Goal: Task Accomplishment & Management: Manage account settings

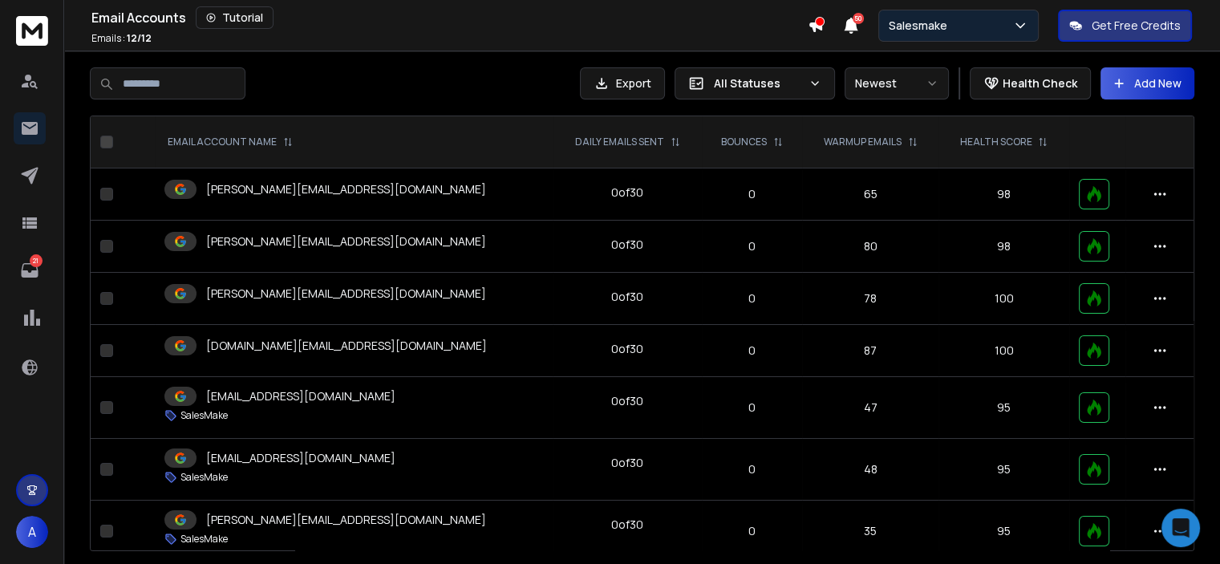
click at [984, 26] on div "Salesmake" at bounding box center [959, 26] width 140 height 16
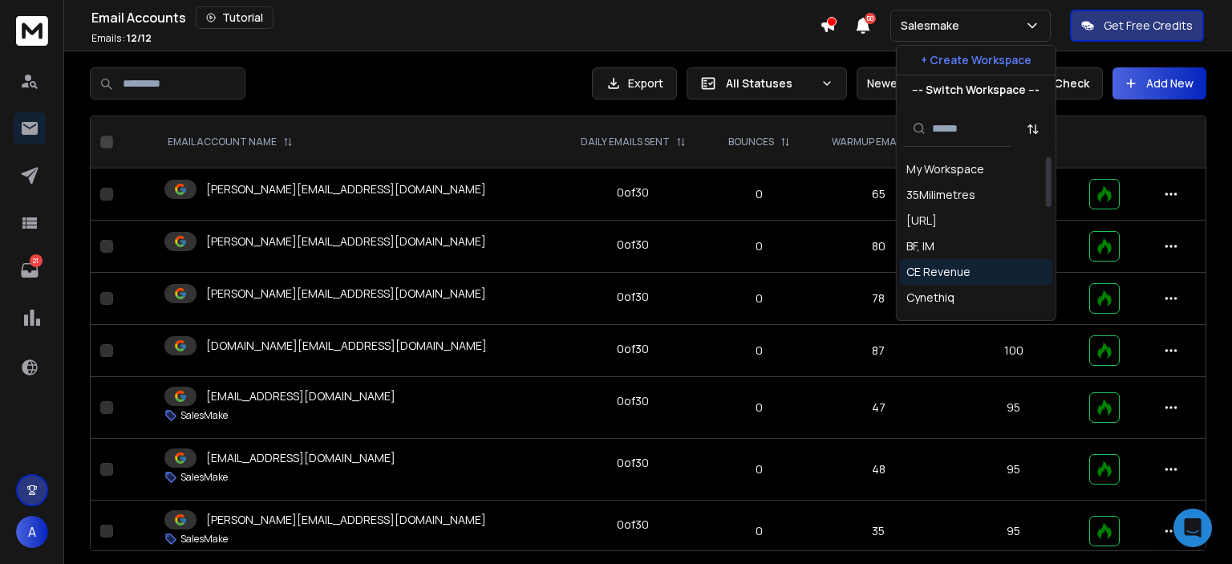
click at [967, 262] on div "CE Revenue" at bounding box center [976, 272] width 152 height 26
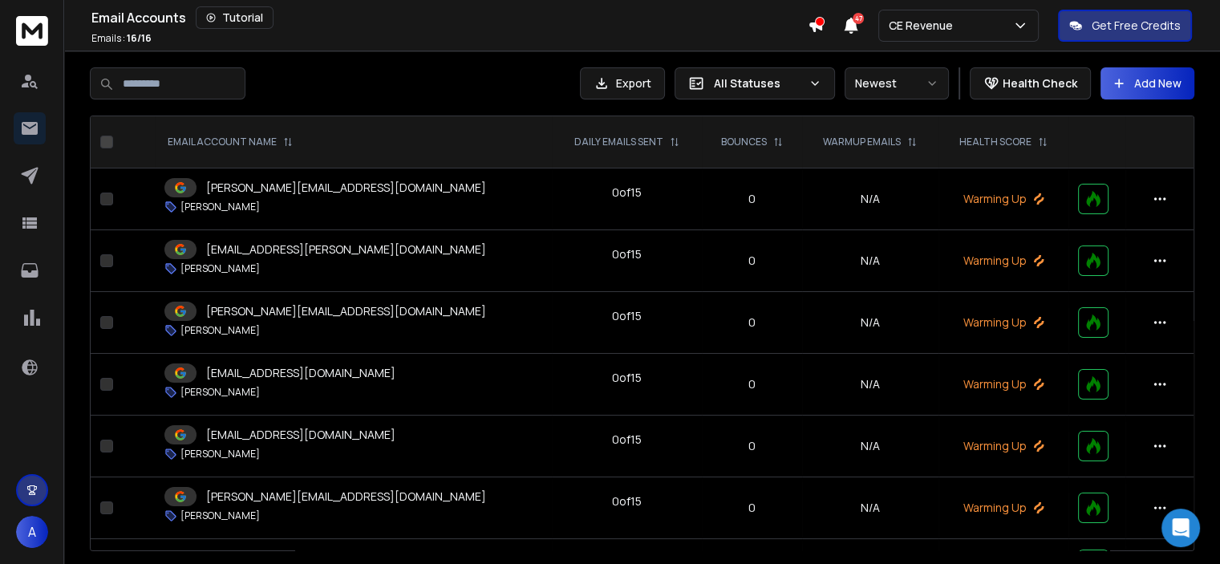
scroll to position [519, 0]
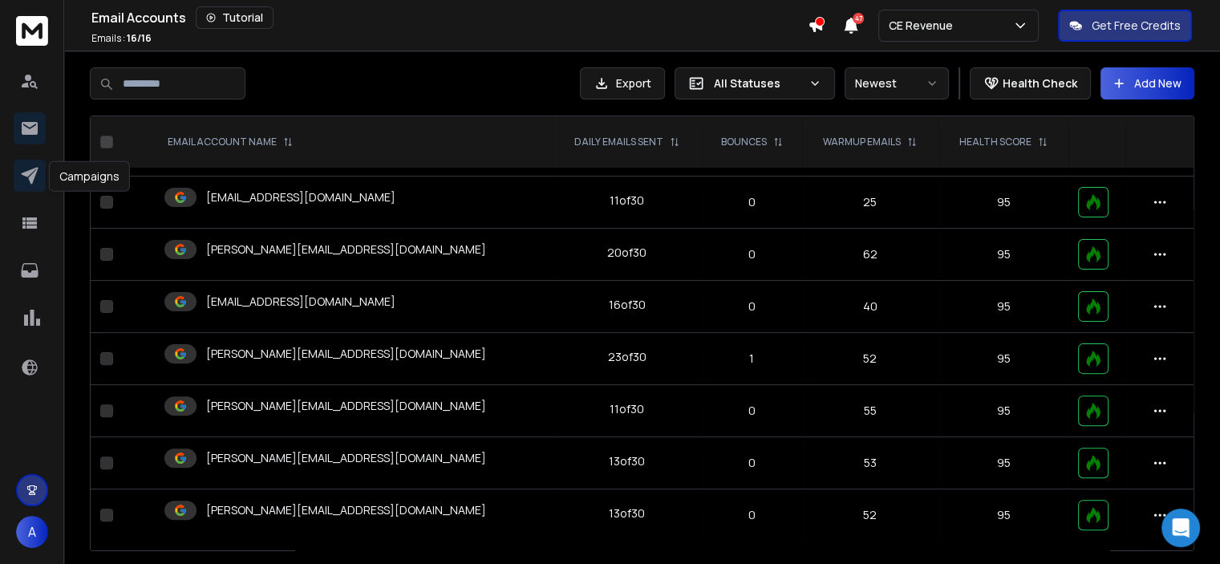
click at [22, 172] on icon at bounding box center [29, 176] width 17 height 17
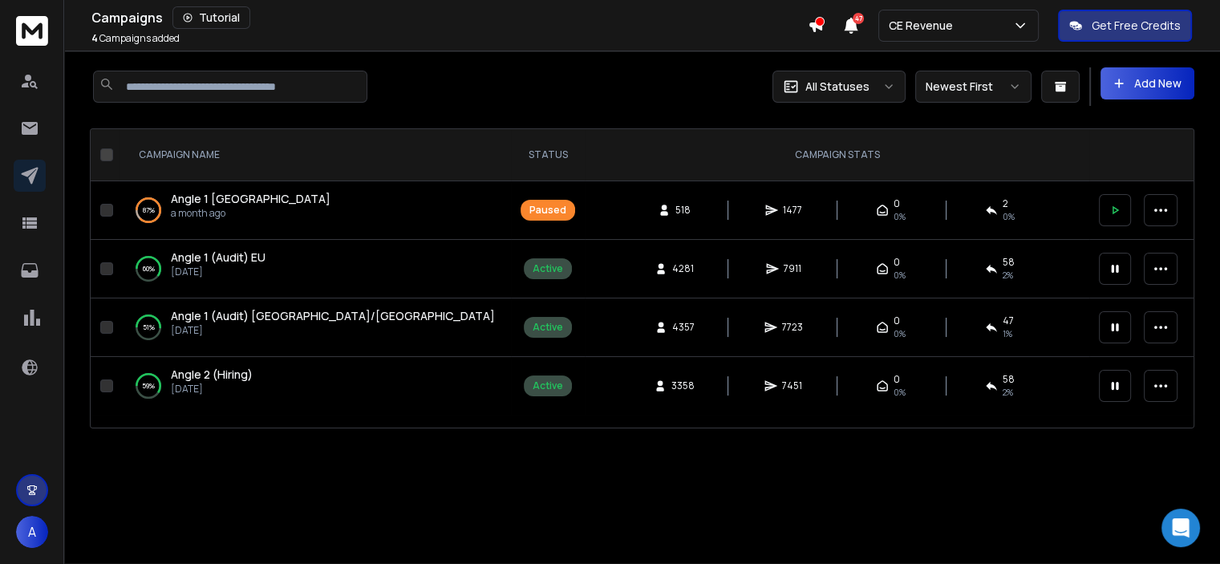
click at [237, 269] on p "4 months ago" at bounding box center [218, 272] width 95 height 13
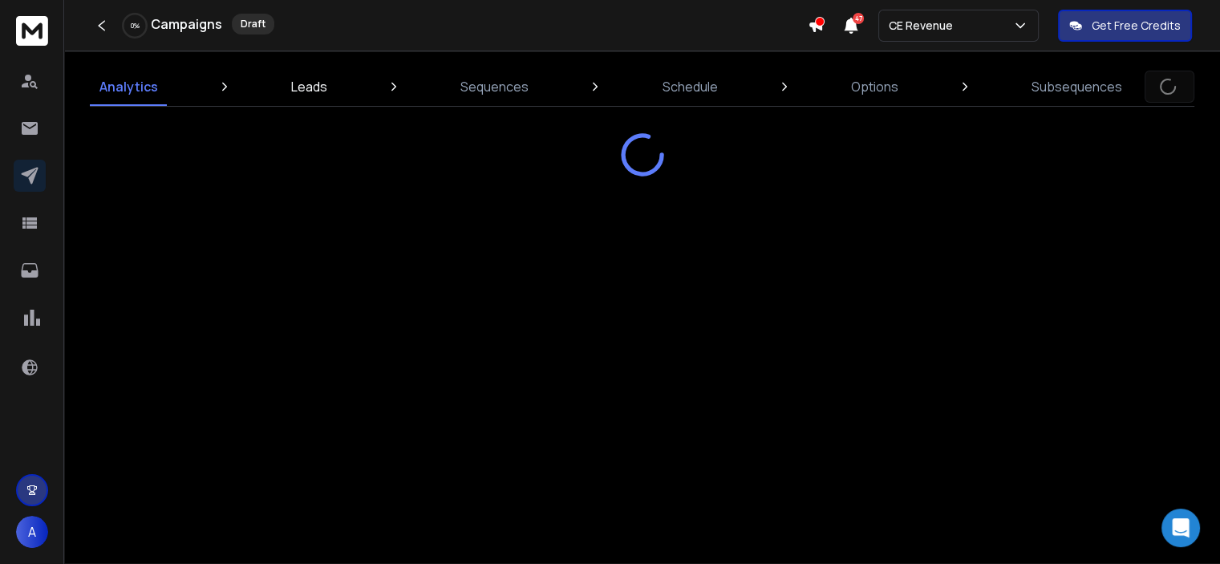
click at [316, 92] on p "Leads" at bounding box center [309, 86] width 36 height 19
click at [527, 89] on p "Sequences" at bounding box center [499, 86] width 68 height 19
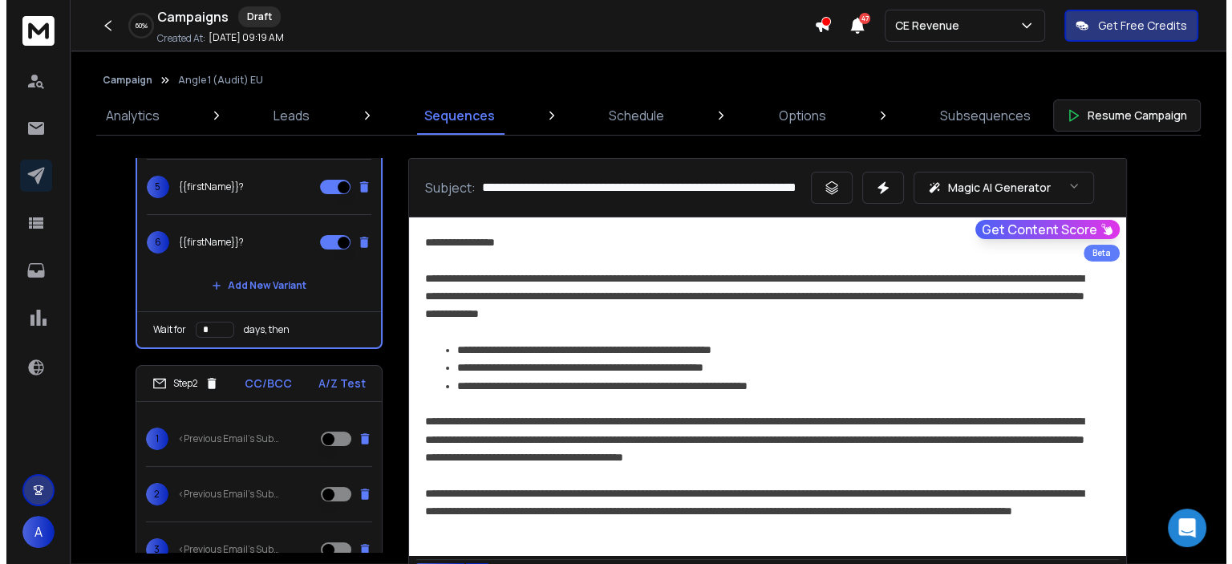
scroll to position [534, 0]
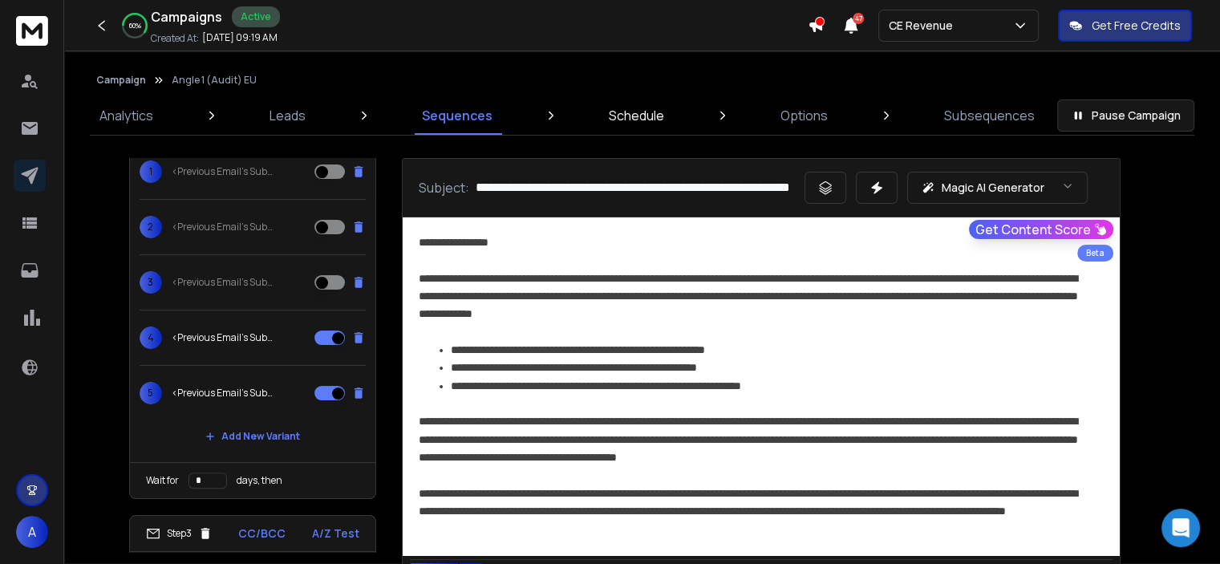
click at [619, 115] on p "Schedule" at bounding box center [636, 115] width 55 height 19
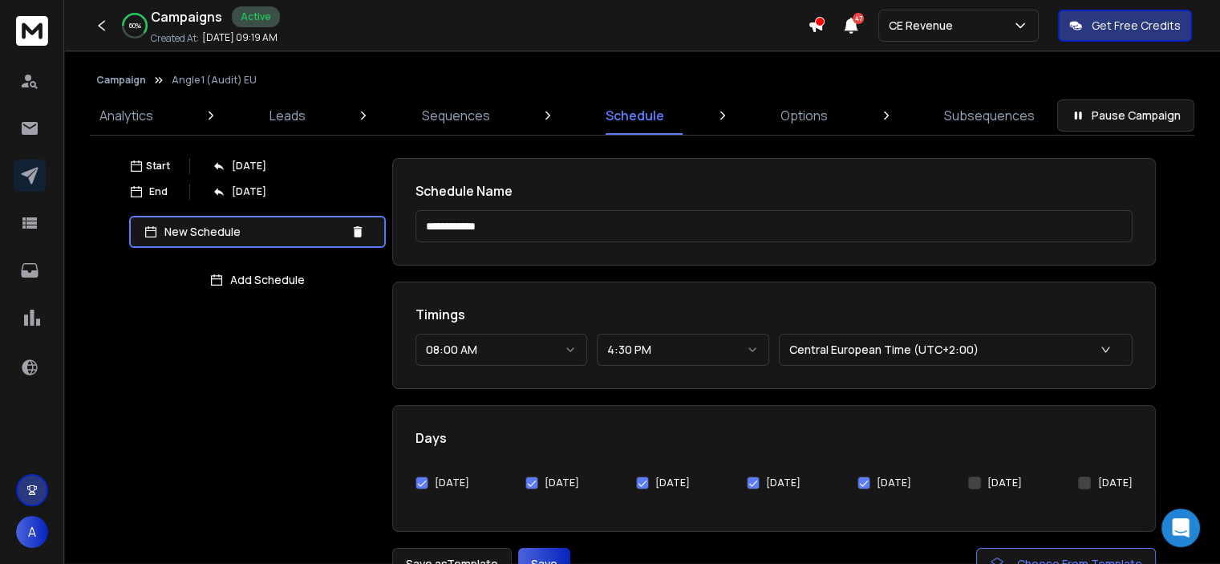
click at [541, 554] on button "Save" at bounding box center [544, 564] width 52 height 32
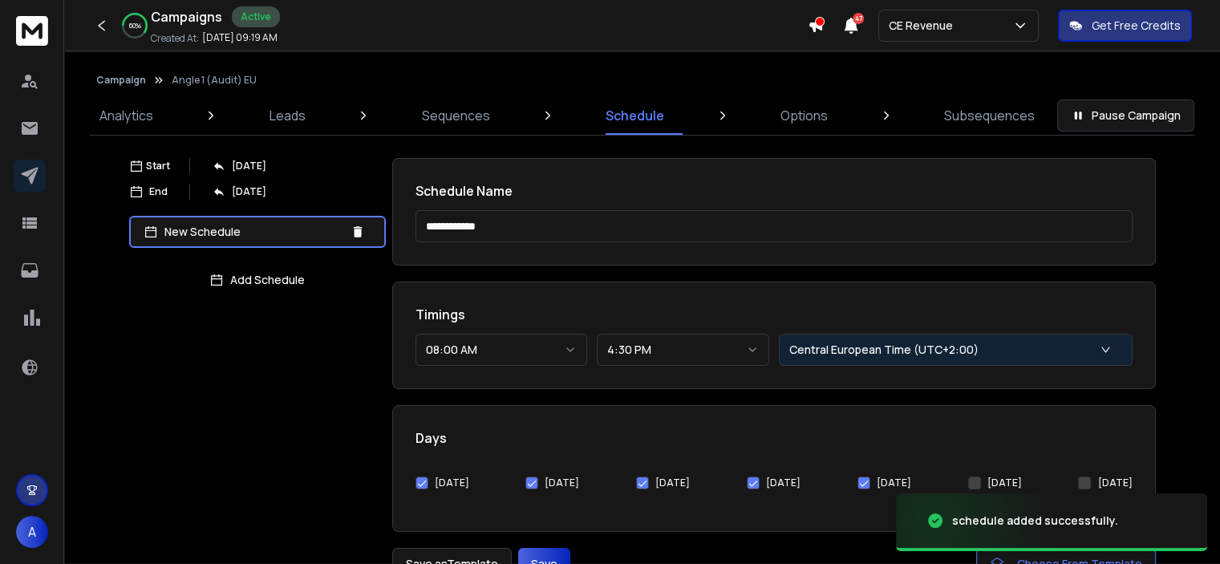
click at [903, 355] on p "Central European Time (UTC+2:00)" at bounding box center [887, 350] width 196 height 16
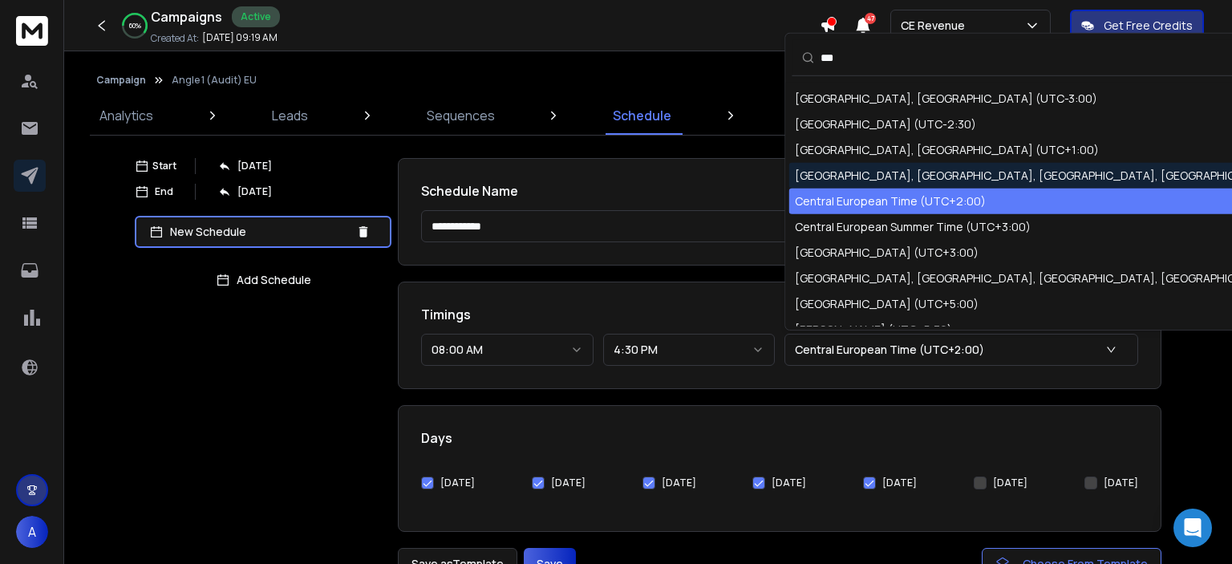
type input "***"
click at [889, 179] on div "Belgrade, Bratislava, Budapest, Ljubljana, Prague (UTC+2:00)" at bounding box center [1131, 176] width 672 height 16
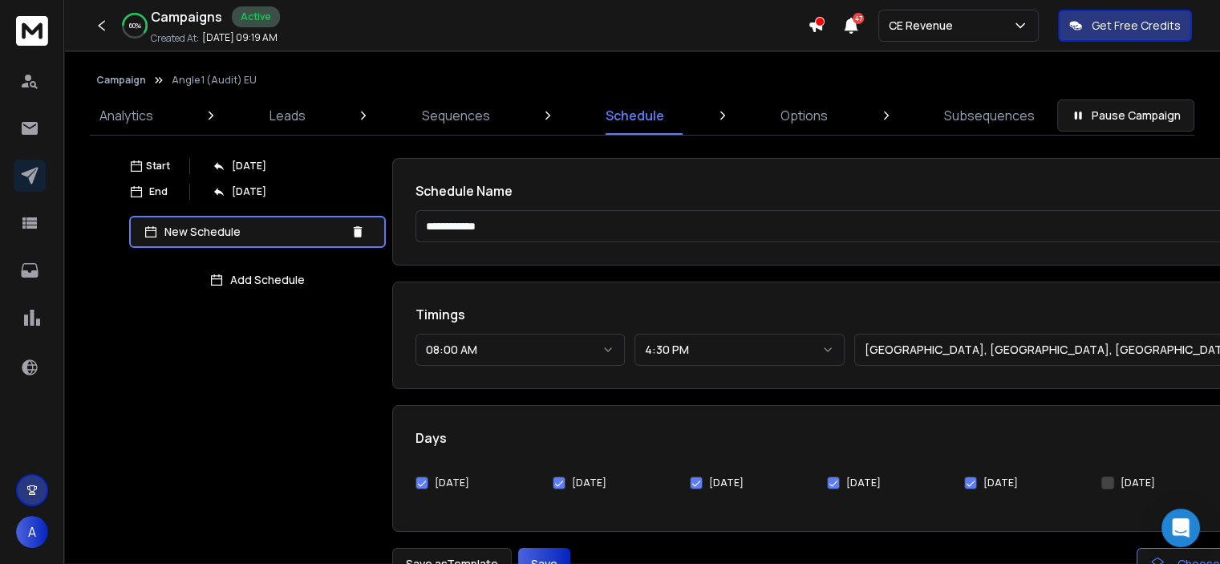
click at [558, 559] on button "Save" at bounding box center [544, 564] width 52 height 32
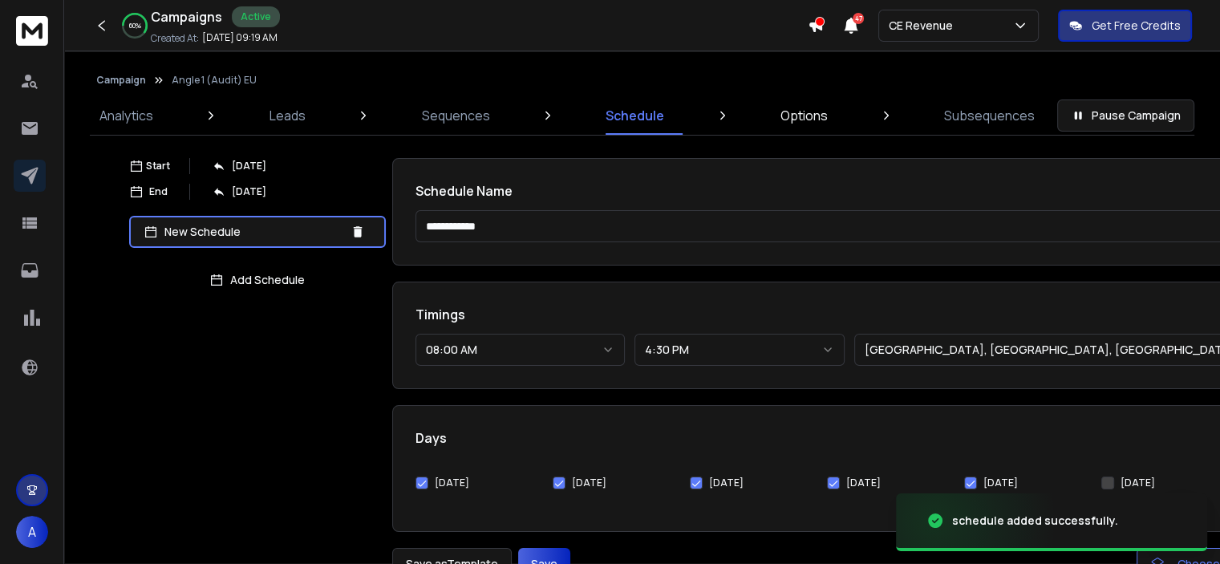
click at [804, 118] on p "Options" at bounding box center [804, 115] width 47 height 19
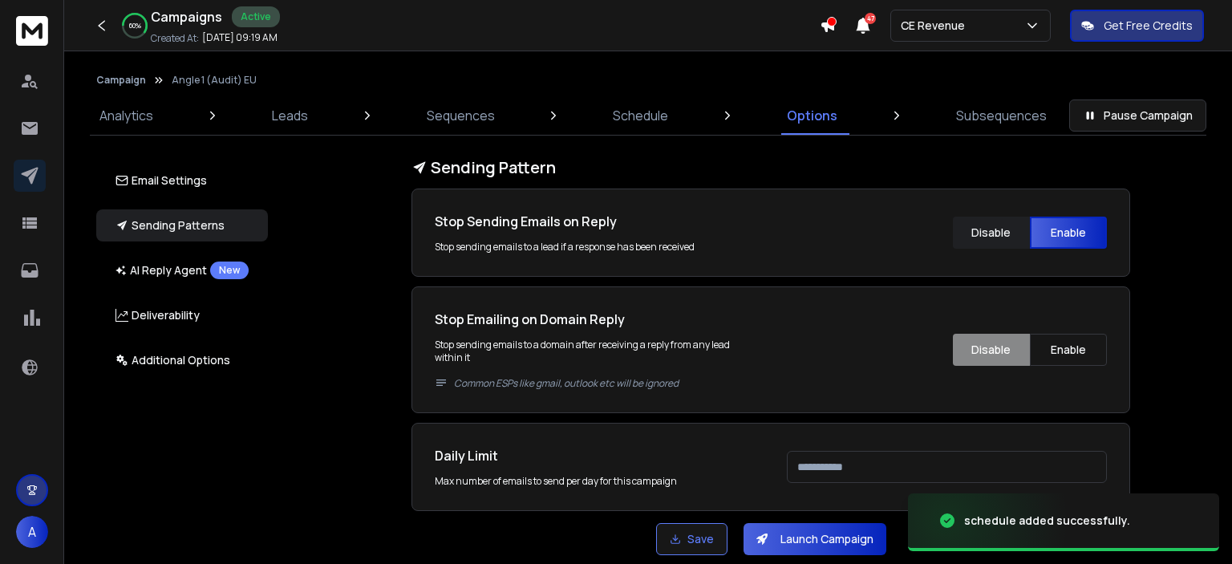
scroll to position [786, 0]
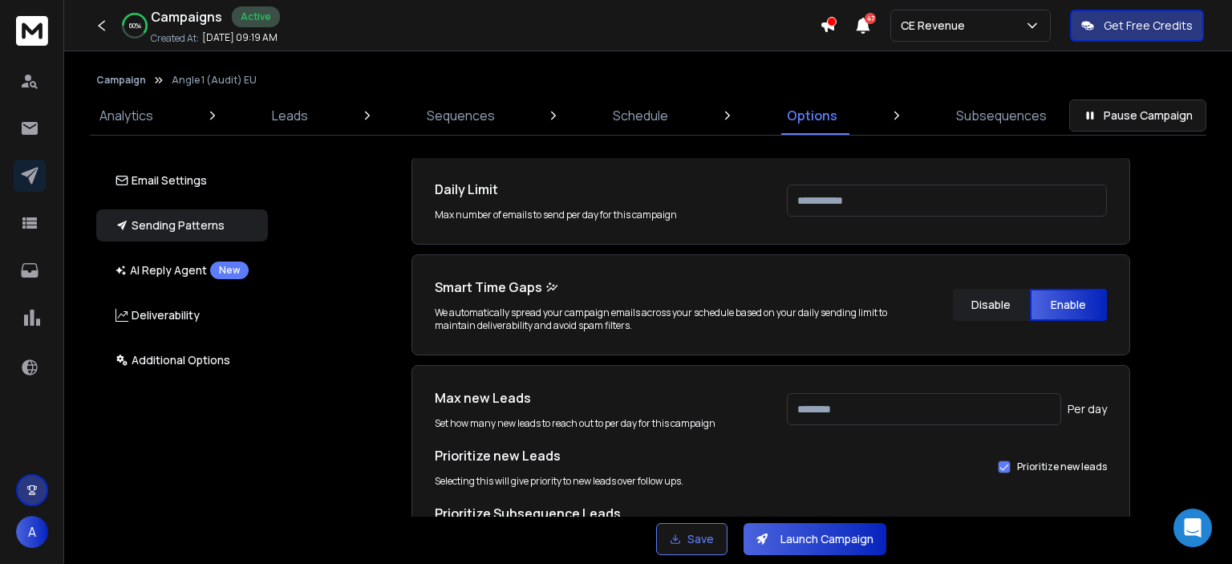
click at [998, 465] on button "Prioritize new leads" at bounding box center [1004, 466] width 13 height 13
click at [709, 542] on button "Save" at bounding box center [691, 539] width 71 height 32
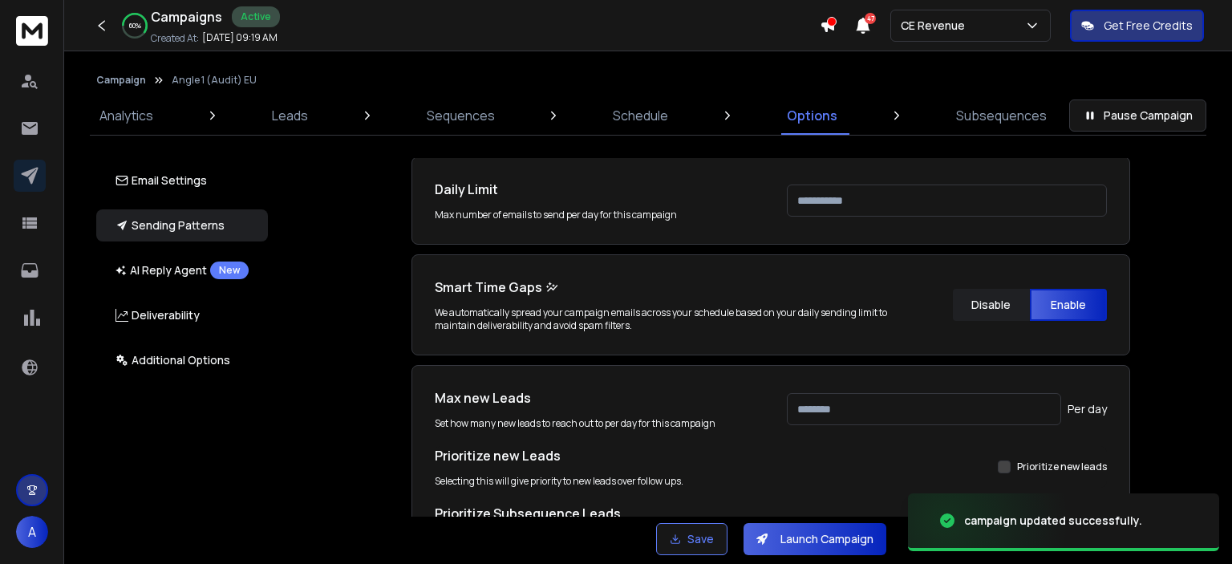
click at [805, 537] on button "Launch Campaign" at bounding box center [815, 539] width 143 height 32
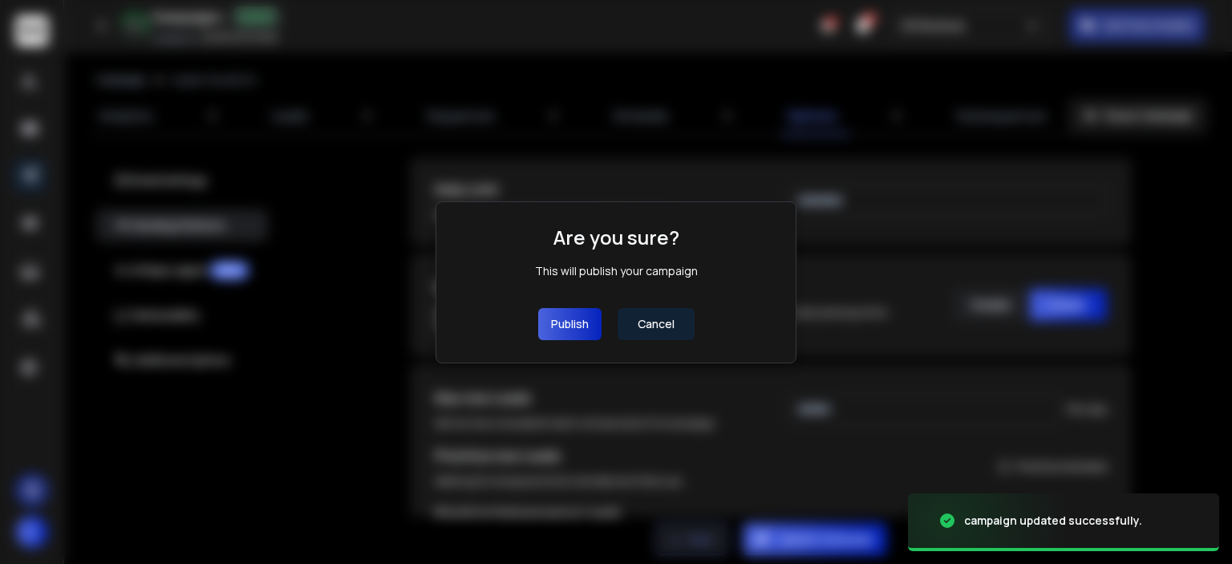
click at [552, 323] on button "Publish" at bounding box center [569, 324] width 63 height 32
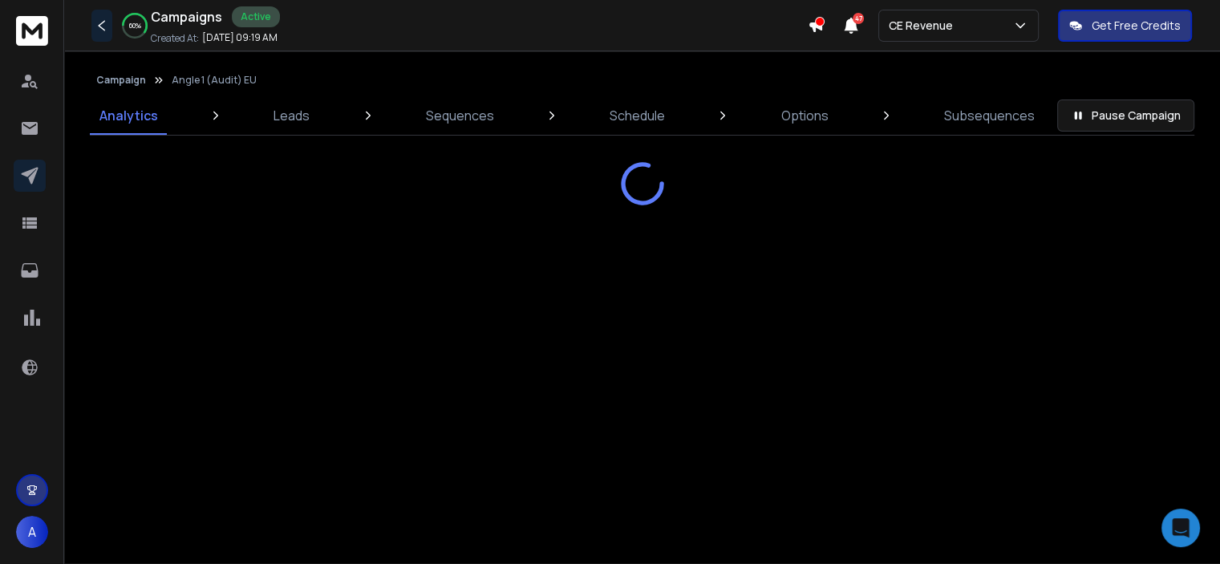
click at [99, 19] on icon at bounding box center [102, 25] width 14 height 14
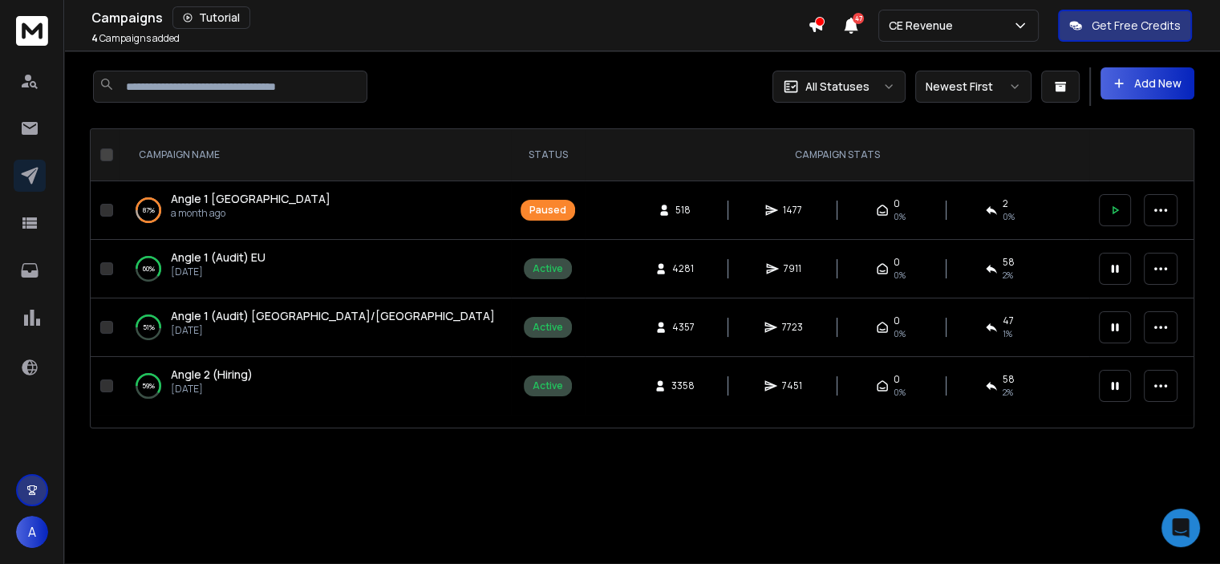
drag, startPoint x: 262, startPoint y: 320, endPoint x: 253, endPoint y: 314, distance: 10.5
click at [260, 319] on span "Angle 1 (Audit) USA/CA" at bounding box center [333, 315] width 324 height 15
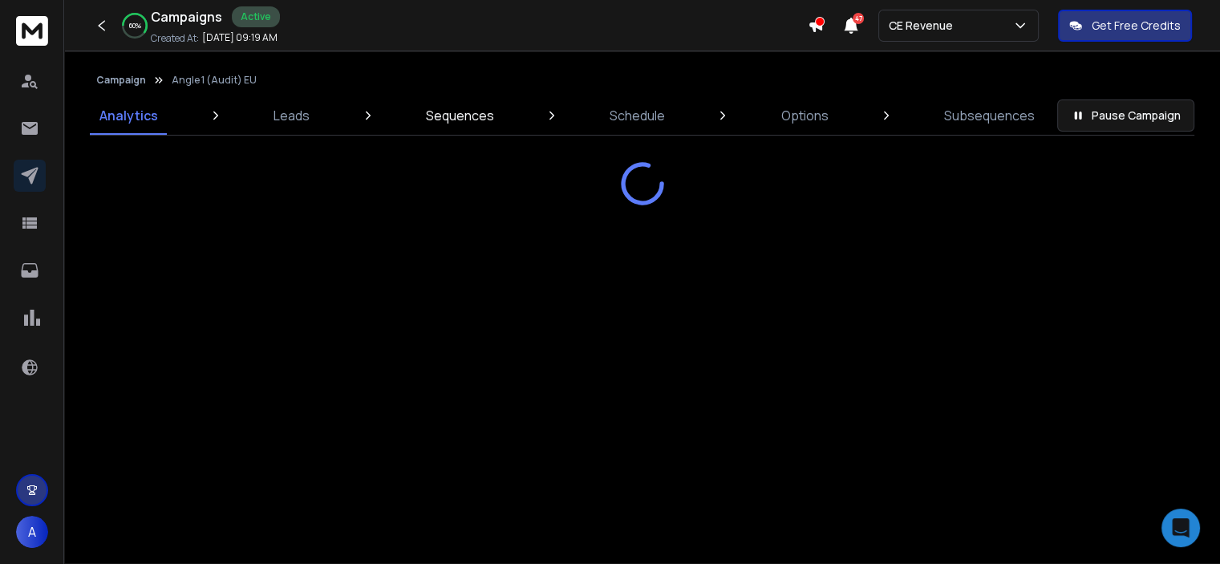
click at [444, 113] on p "Sequences" at bounding box center [460, 115] width 68 height 19
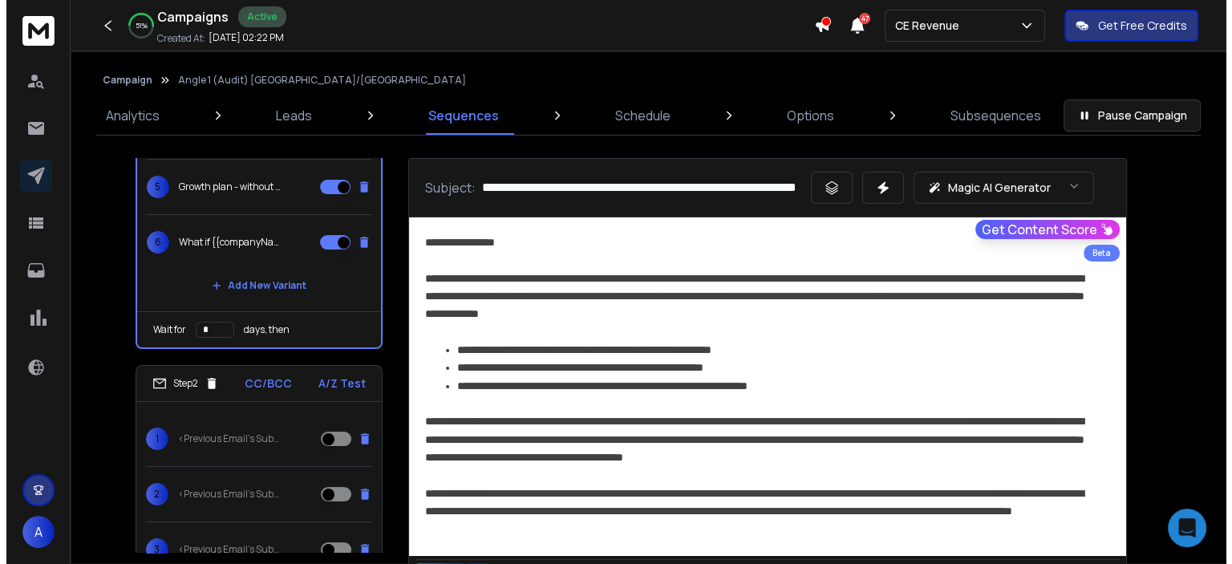
scroll to position [534, 0]
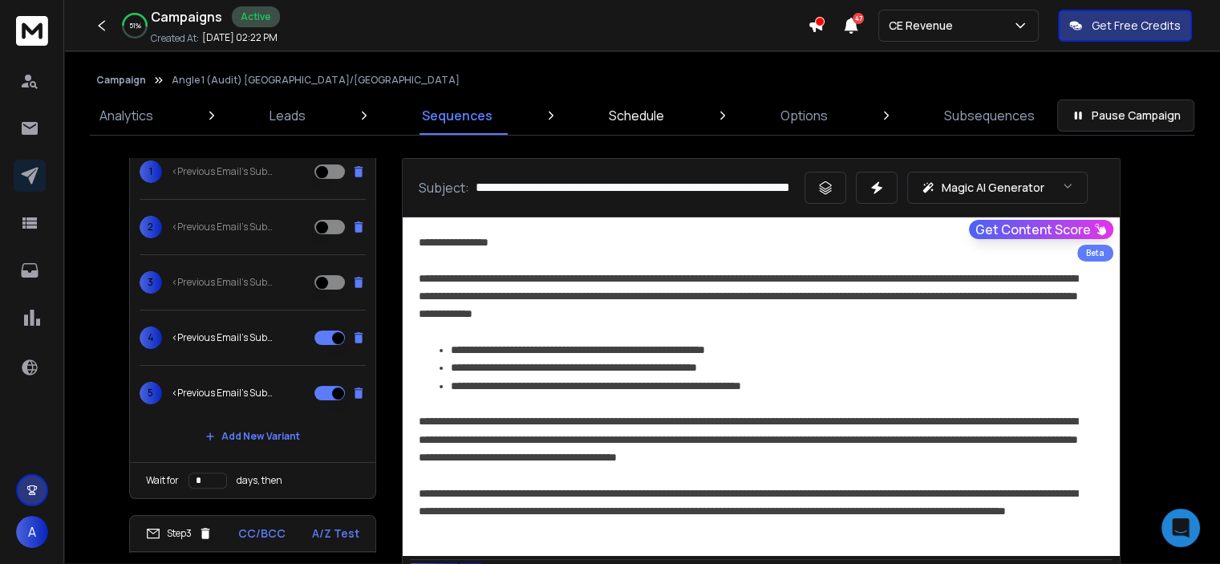
click at [610, 118] on p "Schedule" at bounding box center [636, 115] width 55 height 19
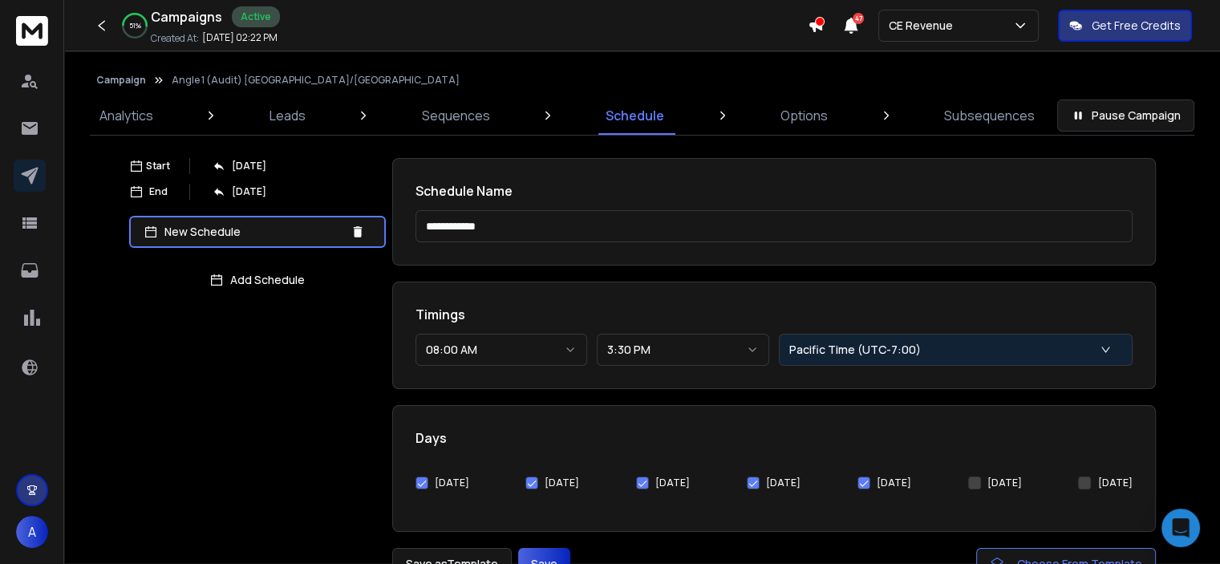
click at [876, 344] on p "Pacific Time (UTC-7:00)" at bounding box center [858, 350] width 138 height 16
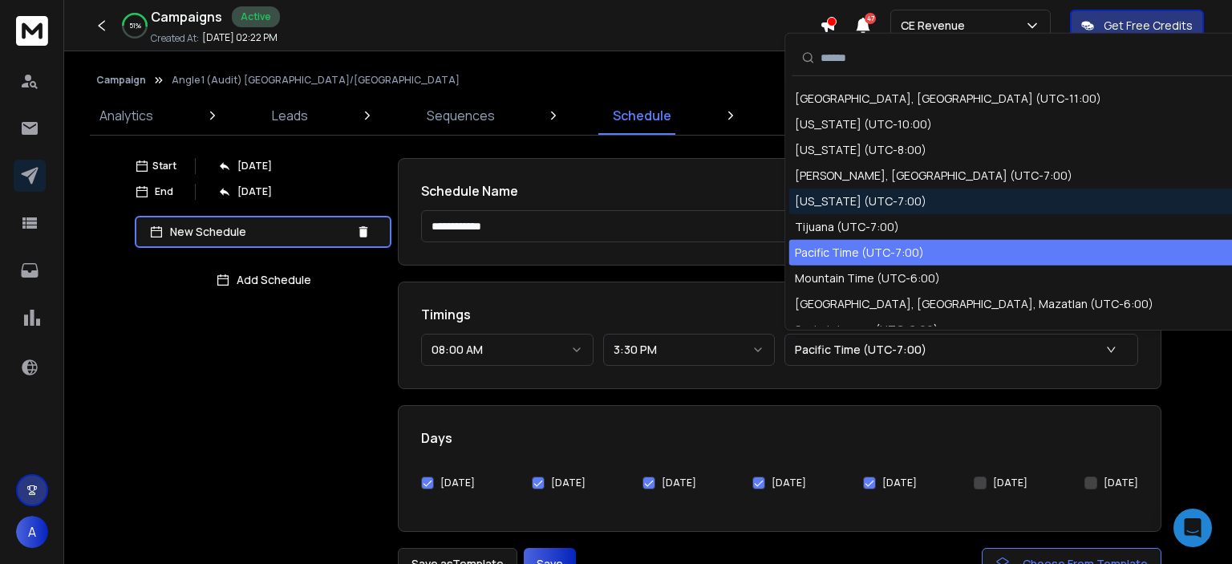
click at [857, 203] on div "Arizona (UTC-7:00)" at bounding box center [861, 201] width 132 height 16
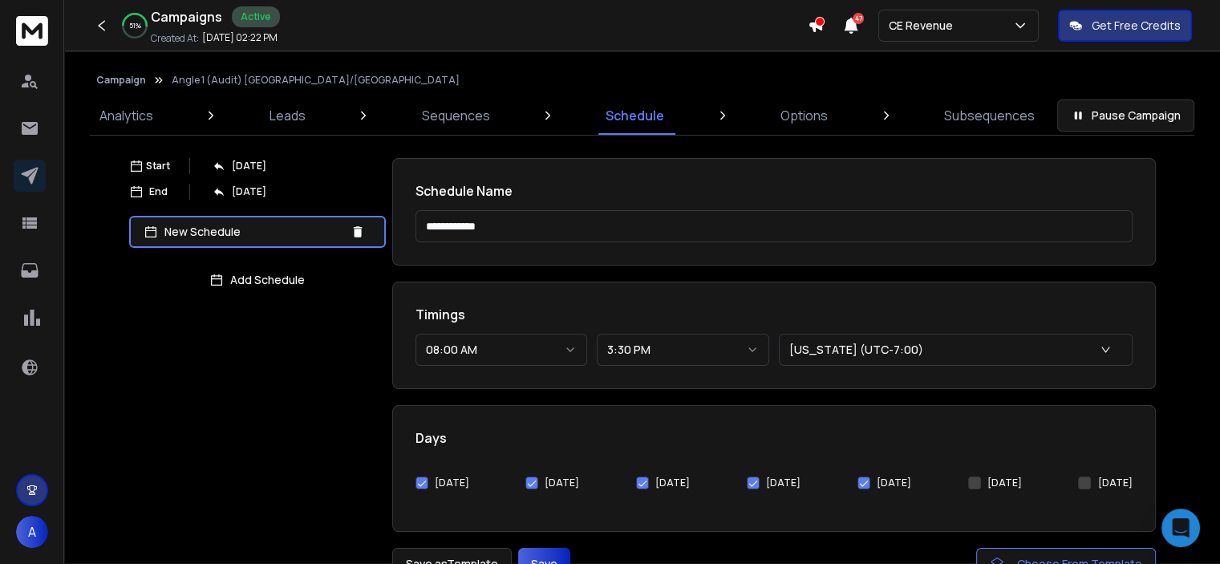
drag, startPoint x: 539, startPoint y: 551, endPoint x: 549, endPoint y: 540, distance: 14.8
click at [539, 550] on button "Save" at bounding box center [544, 564] width 52 height 32
click at [794, 116] on p "Options" at bounding box center [804, 115] width 47 height 19
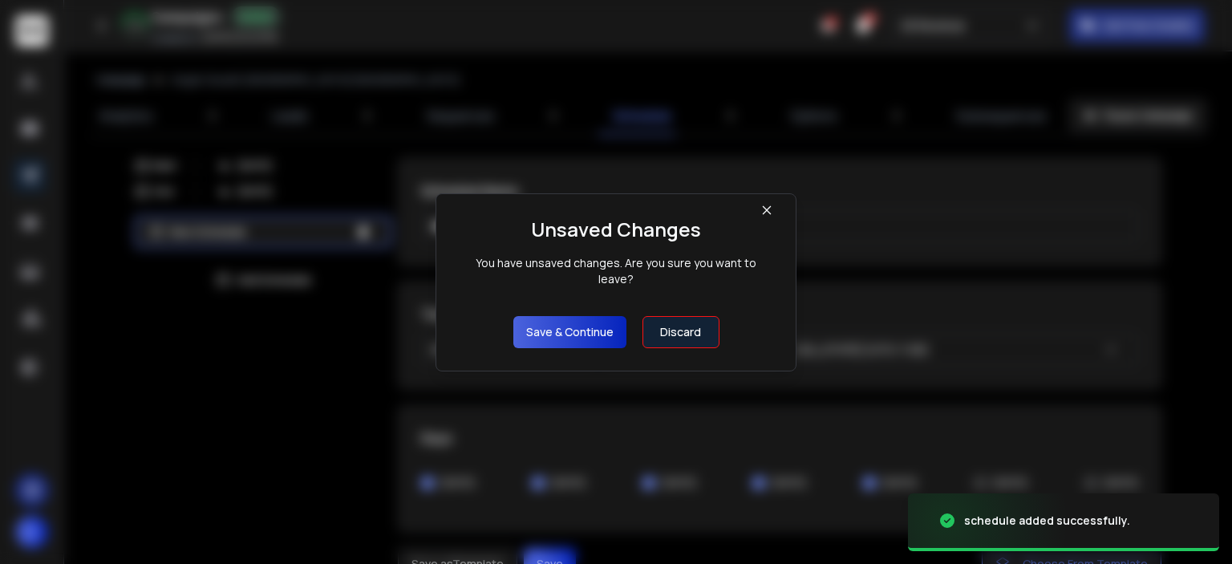
click at [577, 317] on button "Save & Continue" at bounding box center [569, 332] width 113 height 32
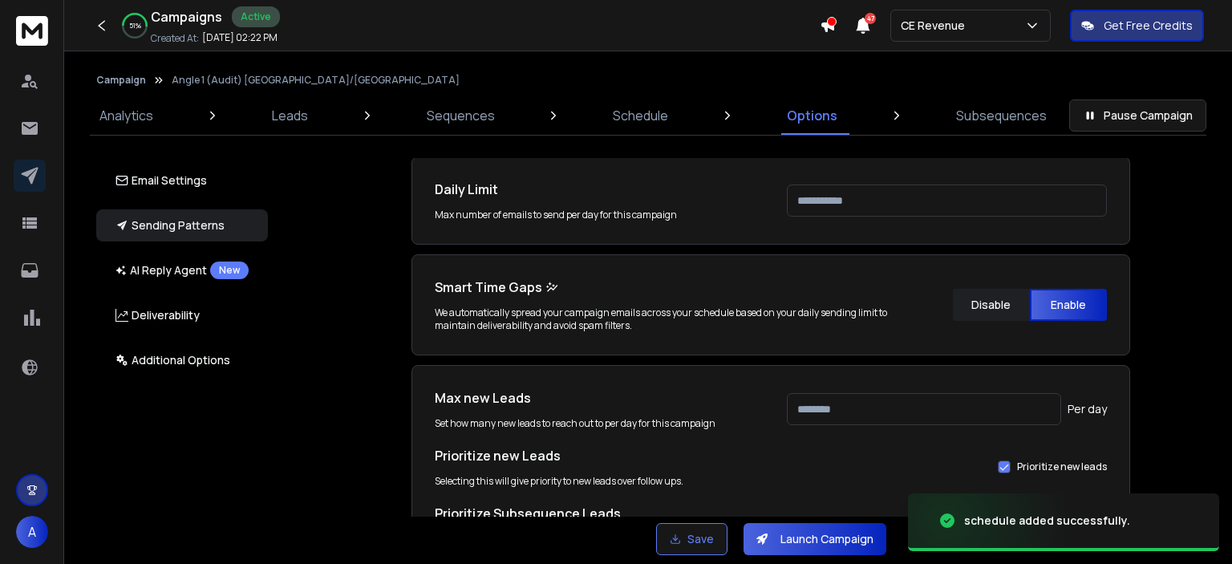
scroll to position [786, 0]
drag, startPoint x: 996, startPoint y: 462, endPoint x: 908, endPoint y: 509, distance: 100.1
click at [998, 462] on button "Prioritize new leads" at bounding box center [1004, 466] width 13 height 13
click at [696, 538] on button "Save" at bounding box center [691, 539] width 71 height 32
click at [789, 536] on button "Launch Campaign" at bounding box center [815, 539] width 143 height 32
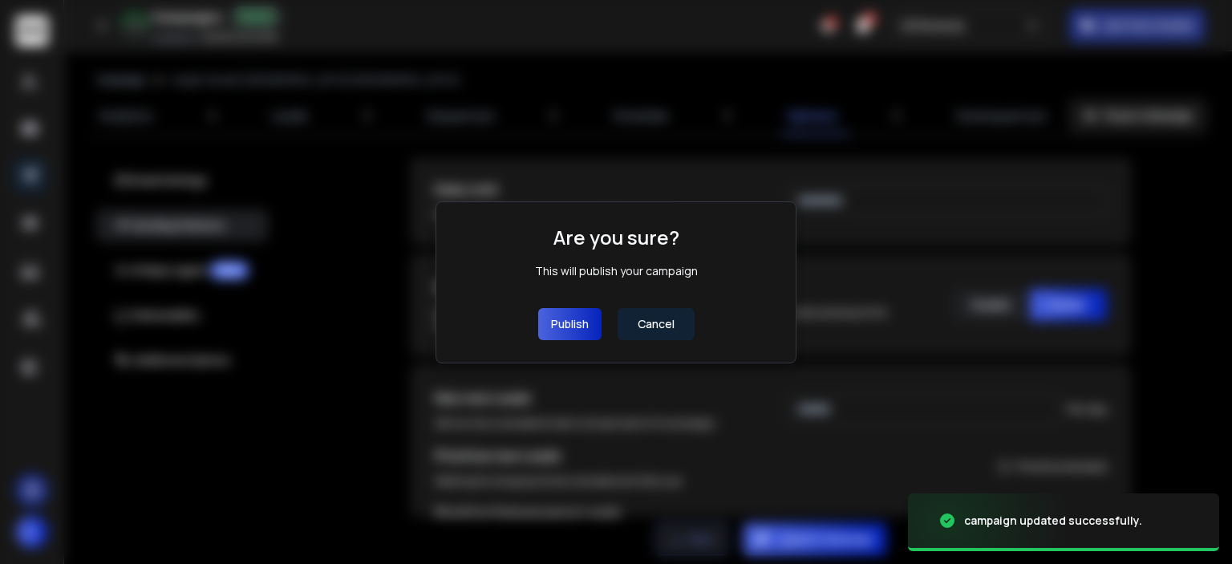
drag, startPoint x: 581, startPoint y: 328, endPoint x: 549, endPoint y: 322, distance: 32.7
click at [581, 327] on button "Publish" at bounding box center [569, 324] width 63 height 32
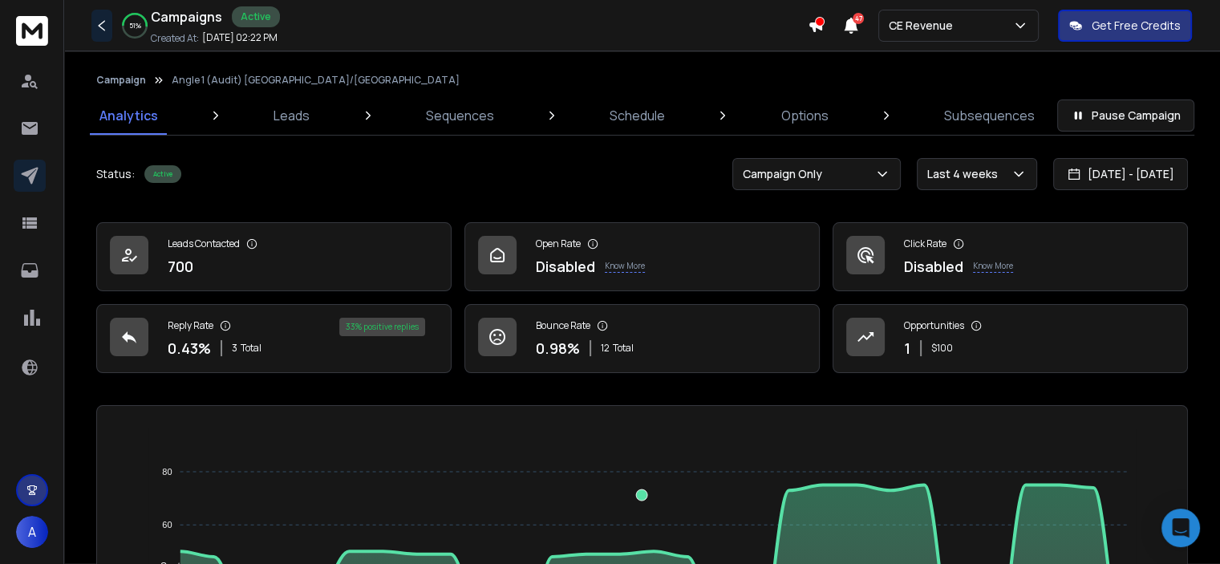
click at [104, 20] on icon at bounding box center [101, 25] width 6 height 10
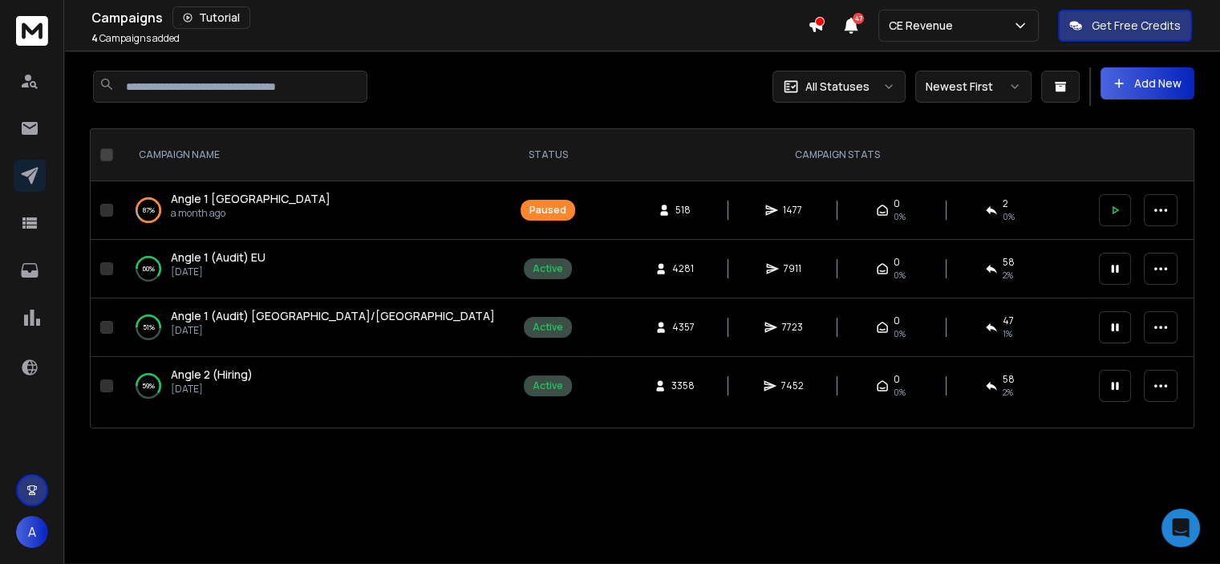
click at [273, 371] on div "59 % Angle 2 (Hiring) 5 months ago" at bounding box center [315, 386] width 359 height 39
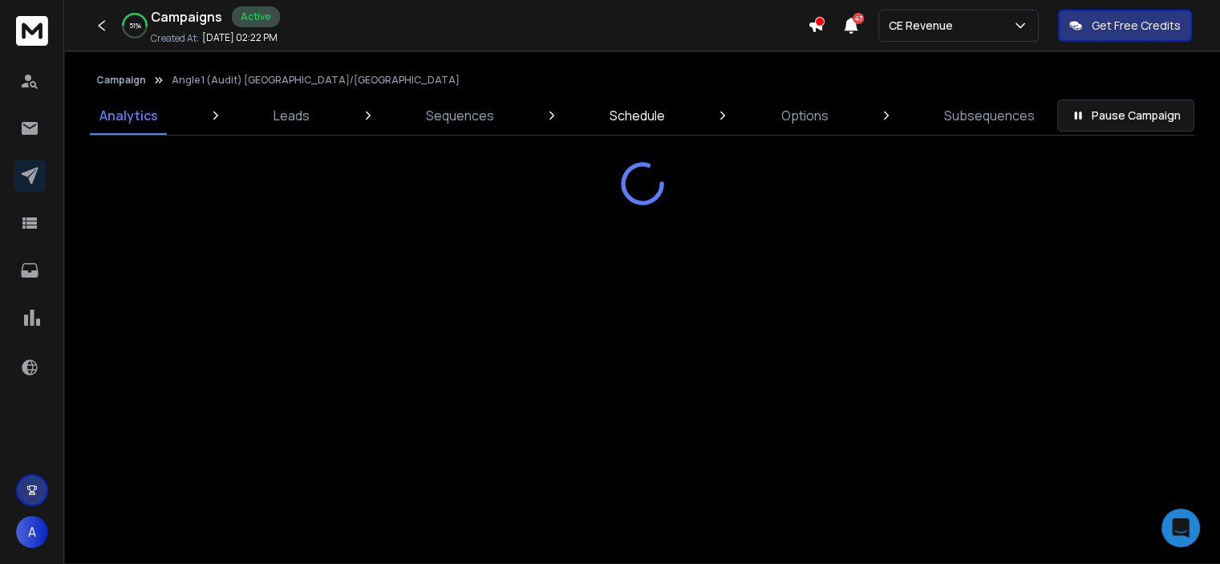
click at [643, 120] on p "Schedule" at bounding box center [637, 115] width 55 height 19
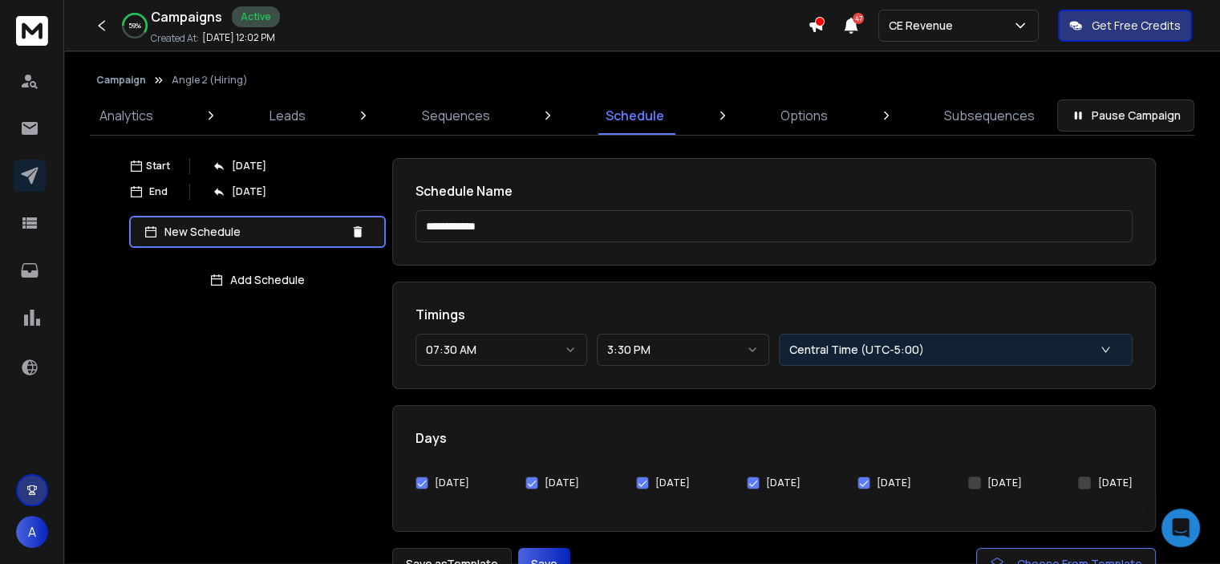
click at [854, 343] on p "Central Time (UTC-5:00)" at bounding box center [859, 350] width 141 height 16
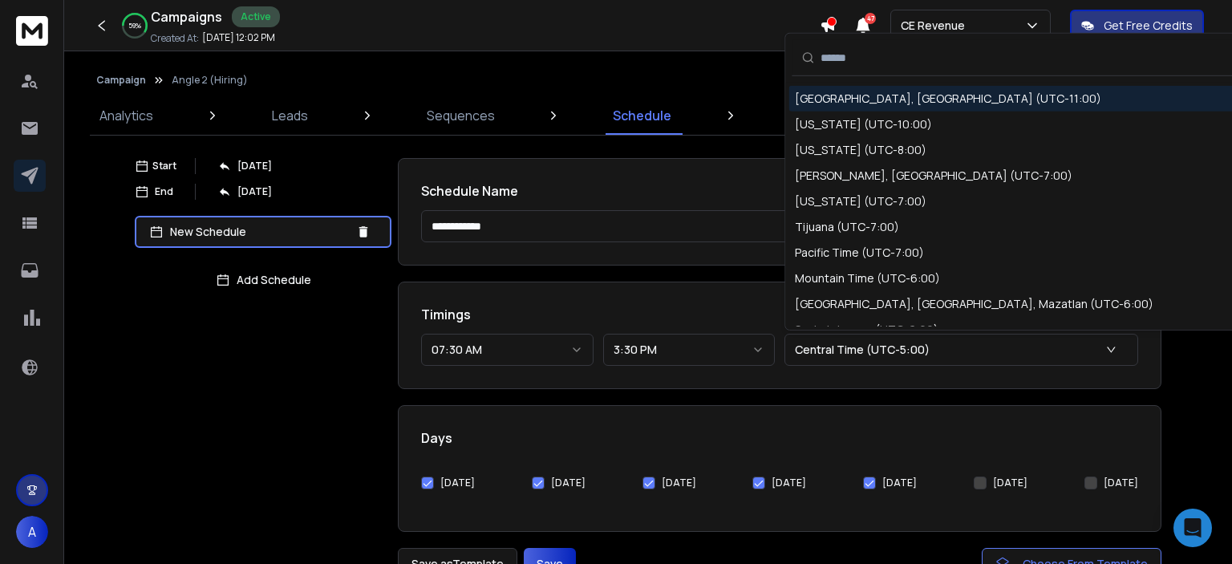
click at [845, 62] on input "text" at bounding box center [1202, 57] width 762 height 35
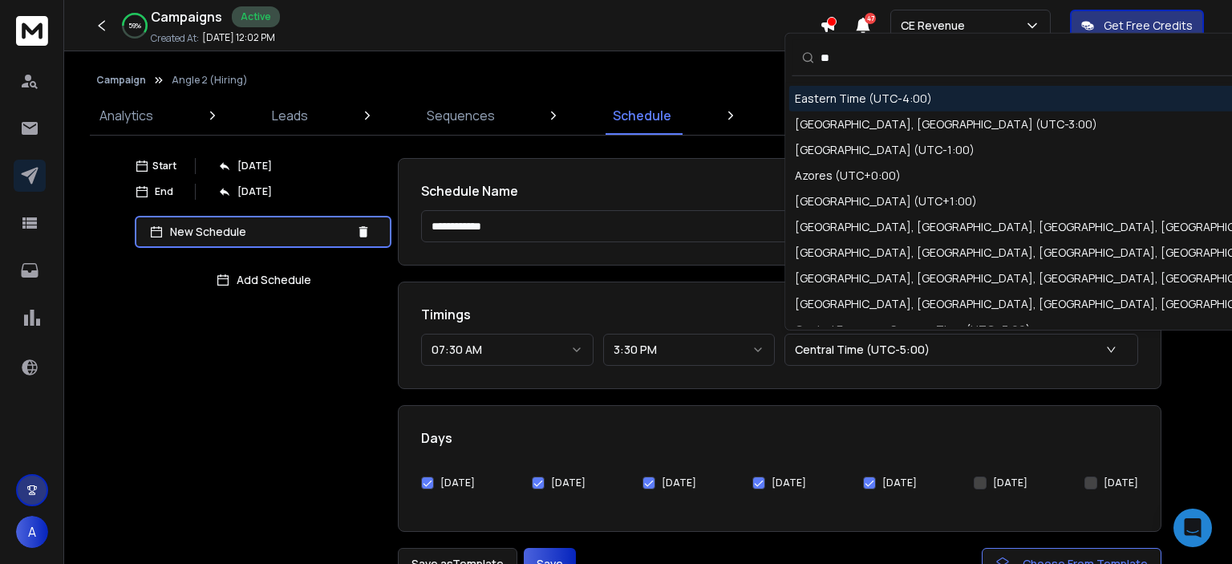
type input "**"
click at [852, 97] on div "Eastern Time (UTC-4:00)" at bounding box center [863, 99] width 137 height 16
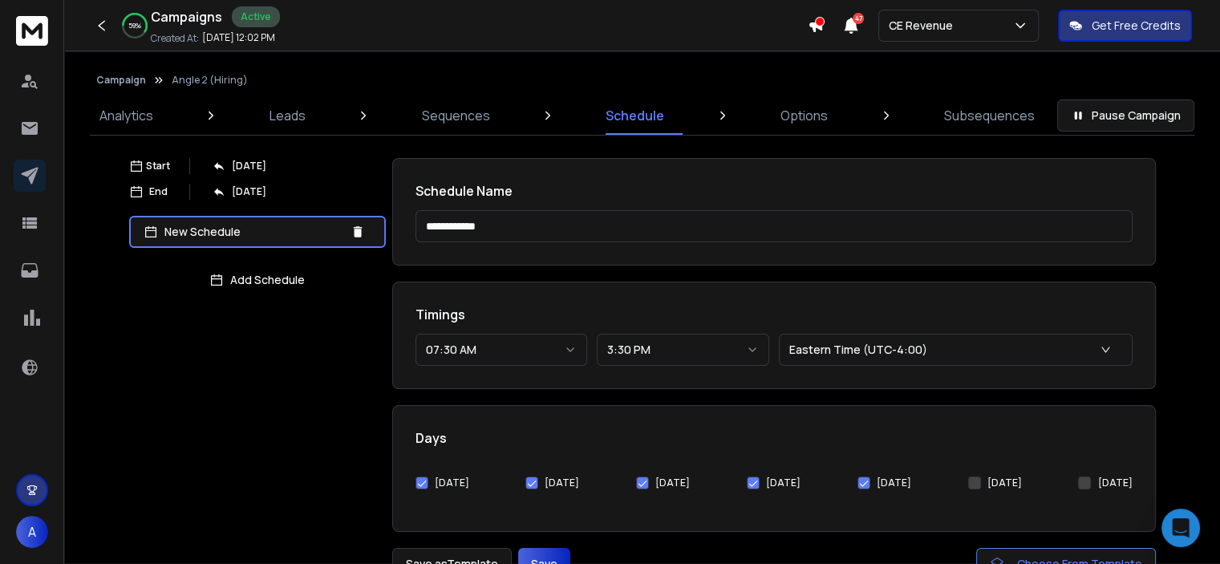
click at [551, 554] on button "Save" at bounding box center [544, 564] width 52 height 32
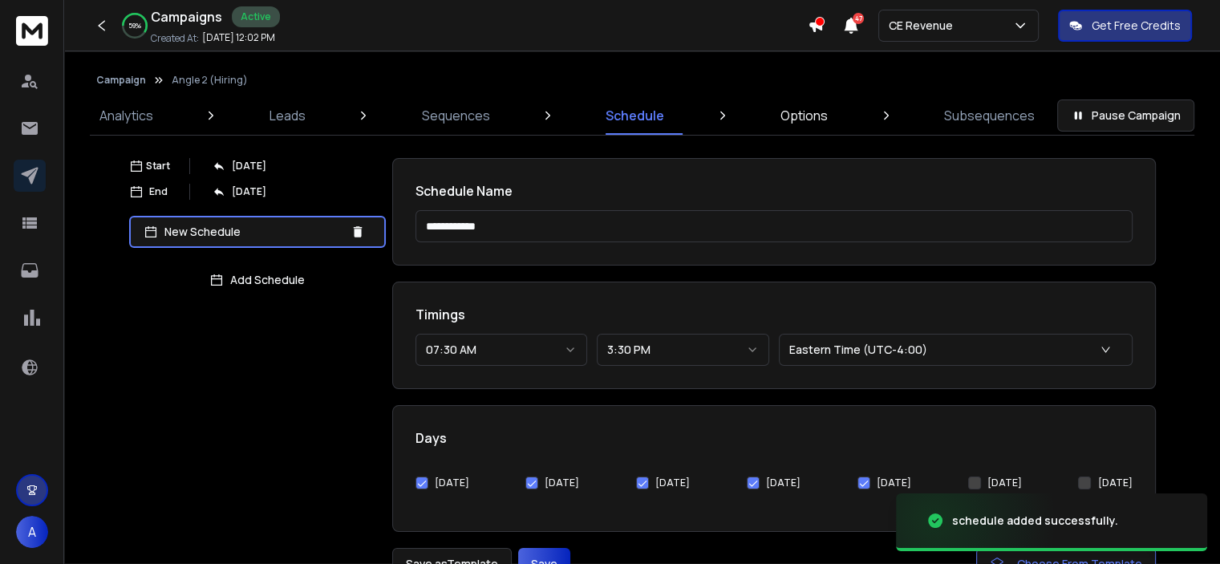
click at [825, 121] on p "Options" at bounding box center [804, 115] width 47 height 19
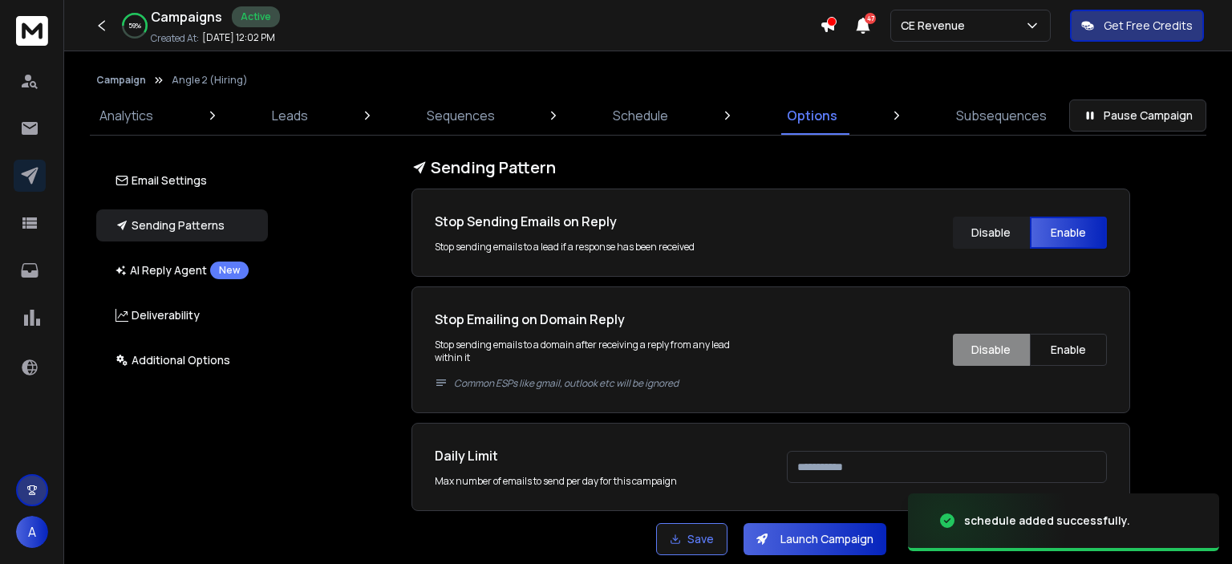
scroll to position [786, 0]
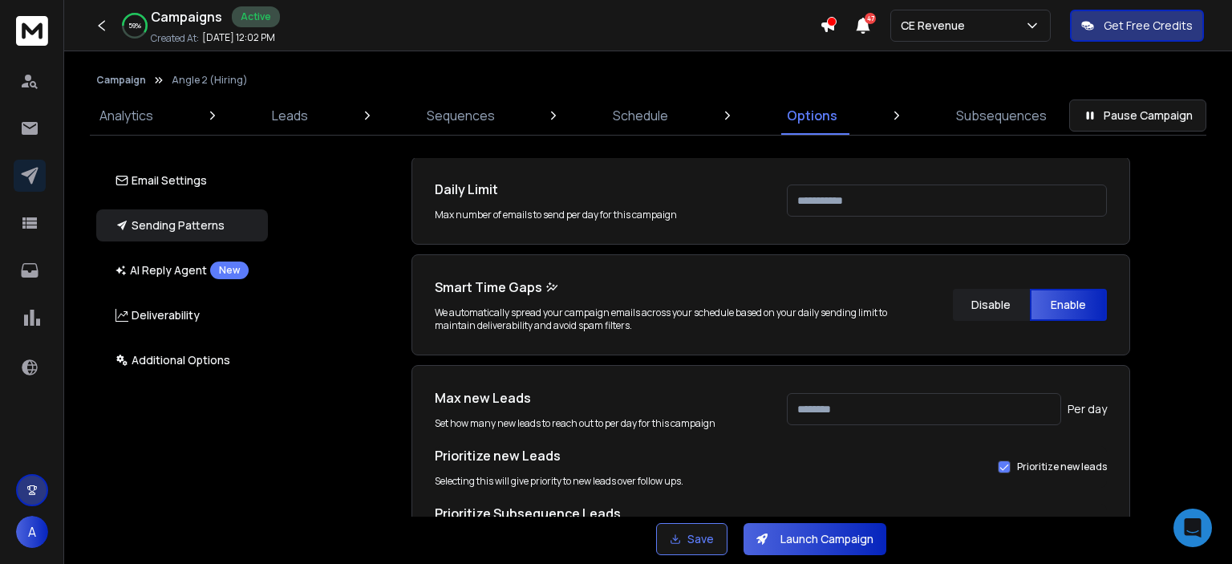
click at [998, 466] on button "Prioritize new leads" at bounding box center [1004, 466] width 13 height 13
click at [793, 407] on input "**" at bounding box center [924, 409] width 274 height 32
click at [719, 529] on button "Save" at bounding box center [691, 539] width 71 height 32
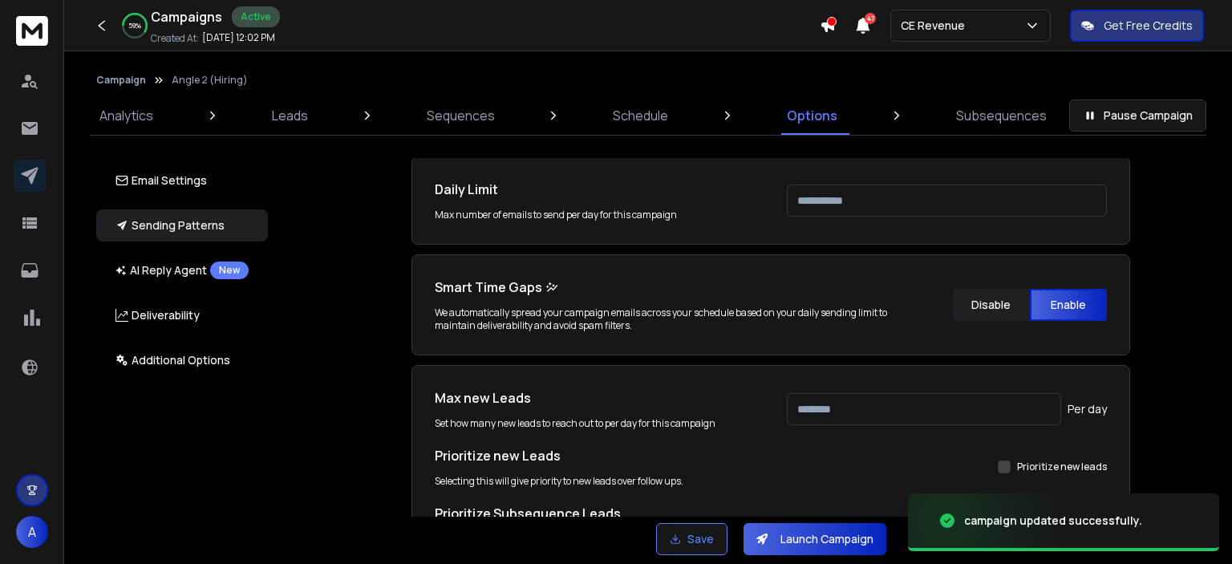
click at [800, 539] on button "Launch Campaign" at bounding box center [815, 539] width 143 height 32
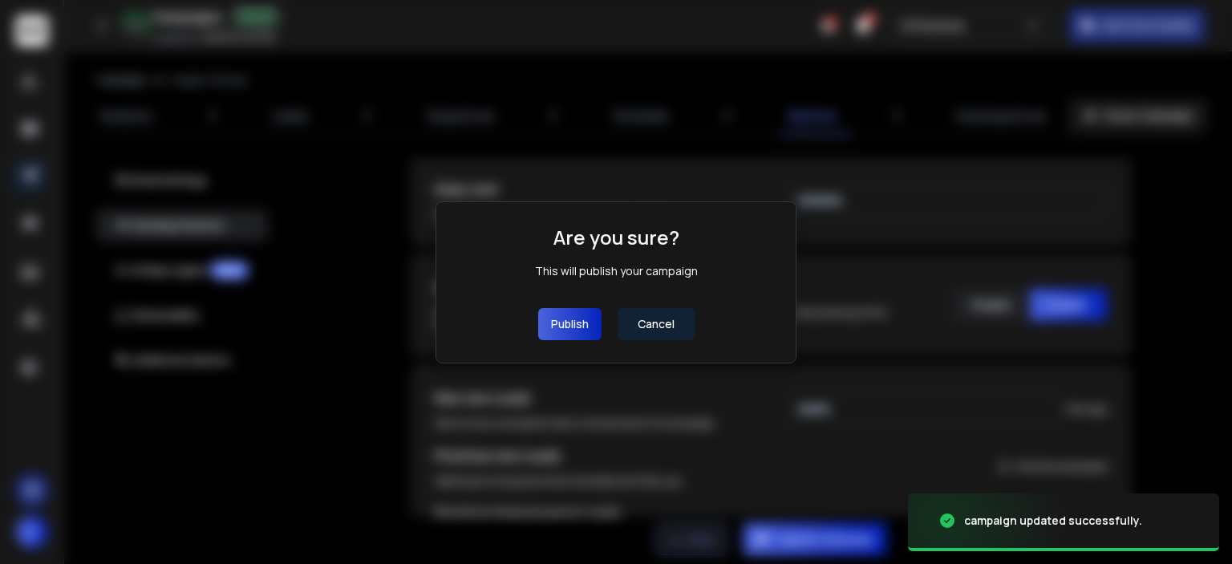
click at [566, 317] on button "Publish" at bounding box center [569, 324] width 63 height 32
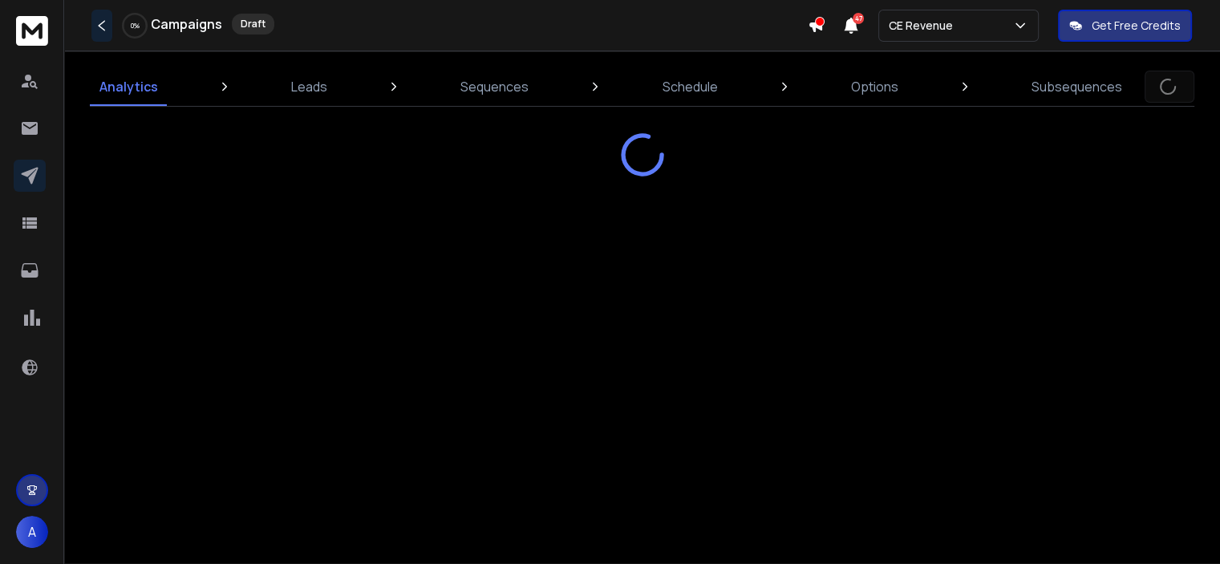
click at [99, 34] on button at bounding box center [101, 26] width 21 height 32
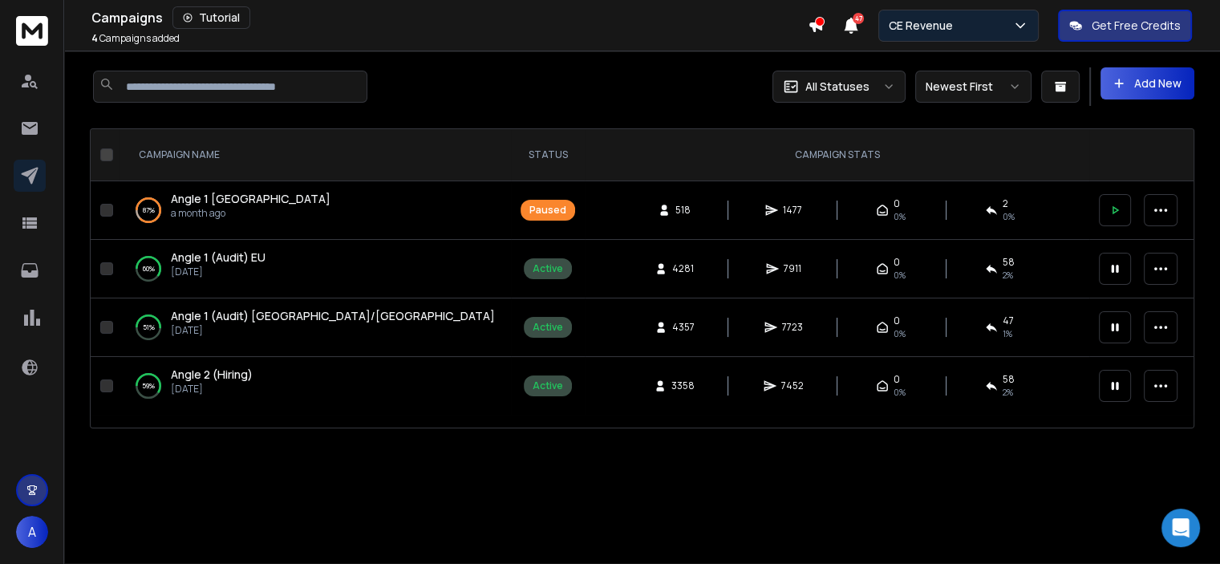
click at [946, 23] on p "CE Revenue" at bounding box center [924, 26] width 71 height 16
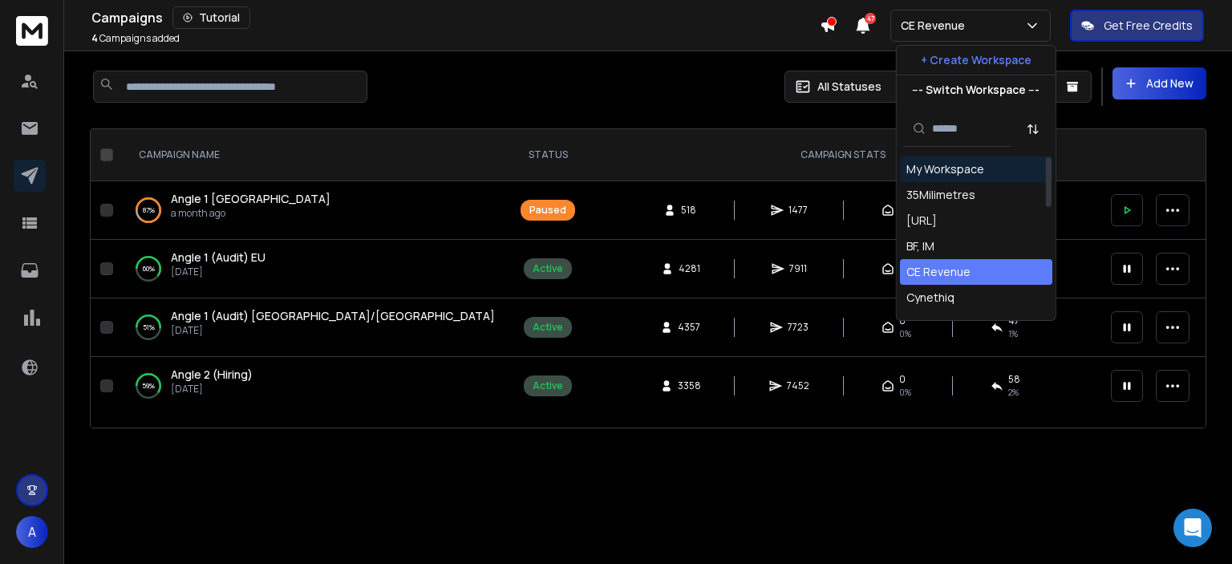
click at [948, 160] on div "My Workspace" at bounding box center [976, 169] width 152 height 26
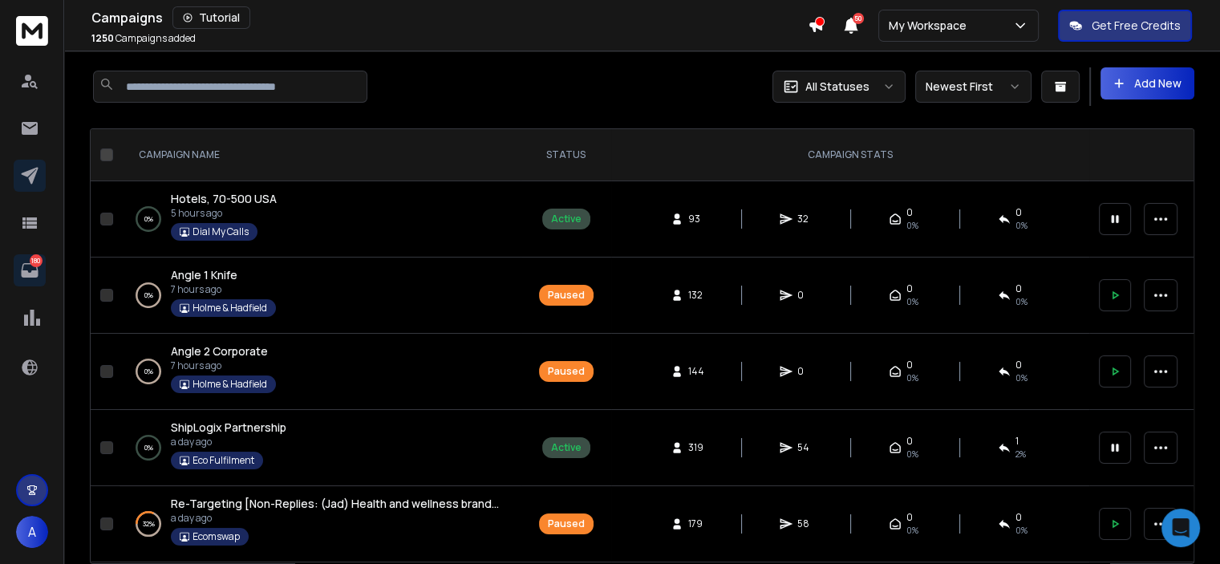
click at [29, 271] on icon at bounding box center [29, 270] width 19 height 19
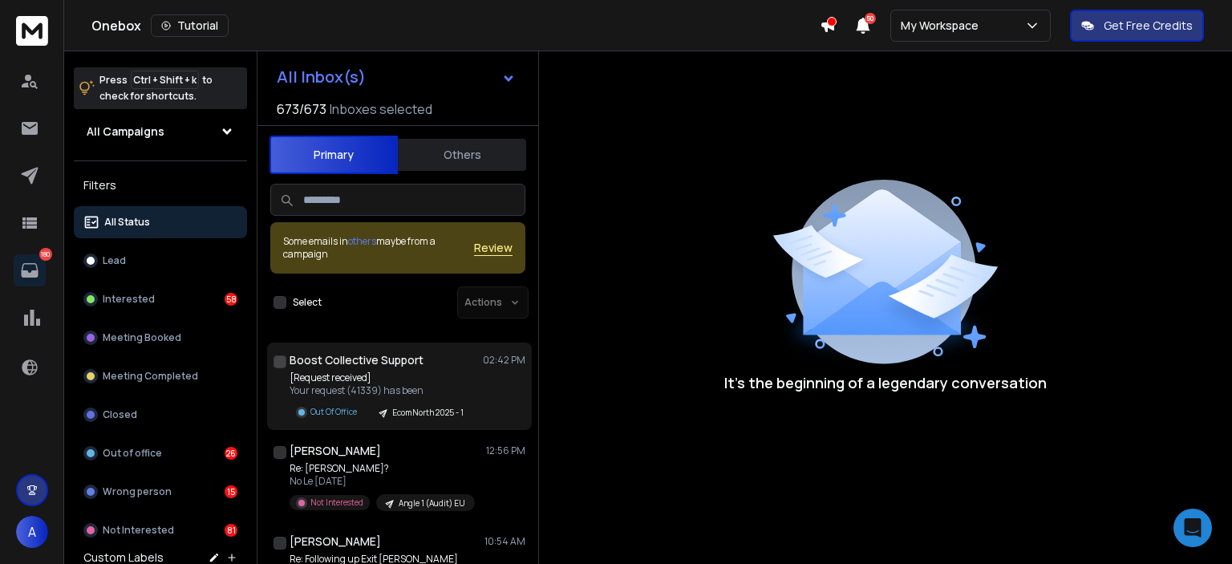
scroll to position [534, 0]
